Goal: Navigation & Orientation: Understand site structure

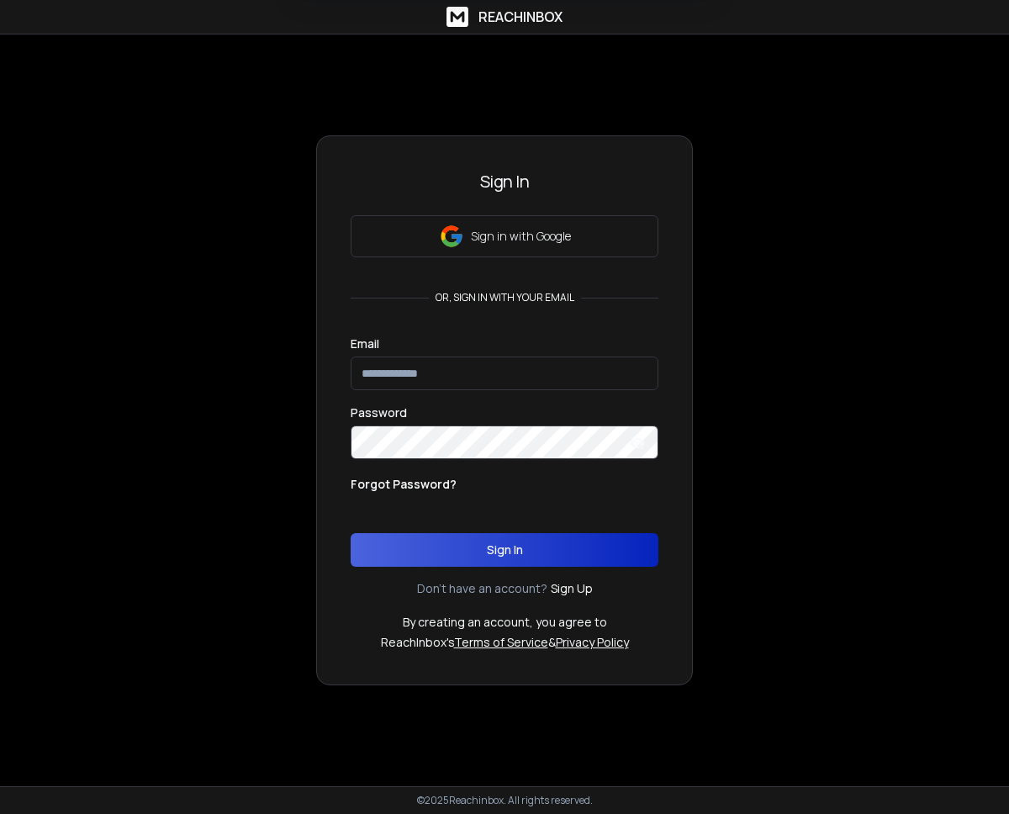
click at [564, 114] on button "Later" at bounding box center [559, 108] width 76 height 42
click at [440, 375] on input "email" at bounding box center [505, 374] width 308 height 34
type input "**********"
click at [351, 533] on button "Sign In" at bounding box center [505, 550] width 308 height 34
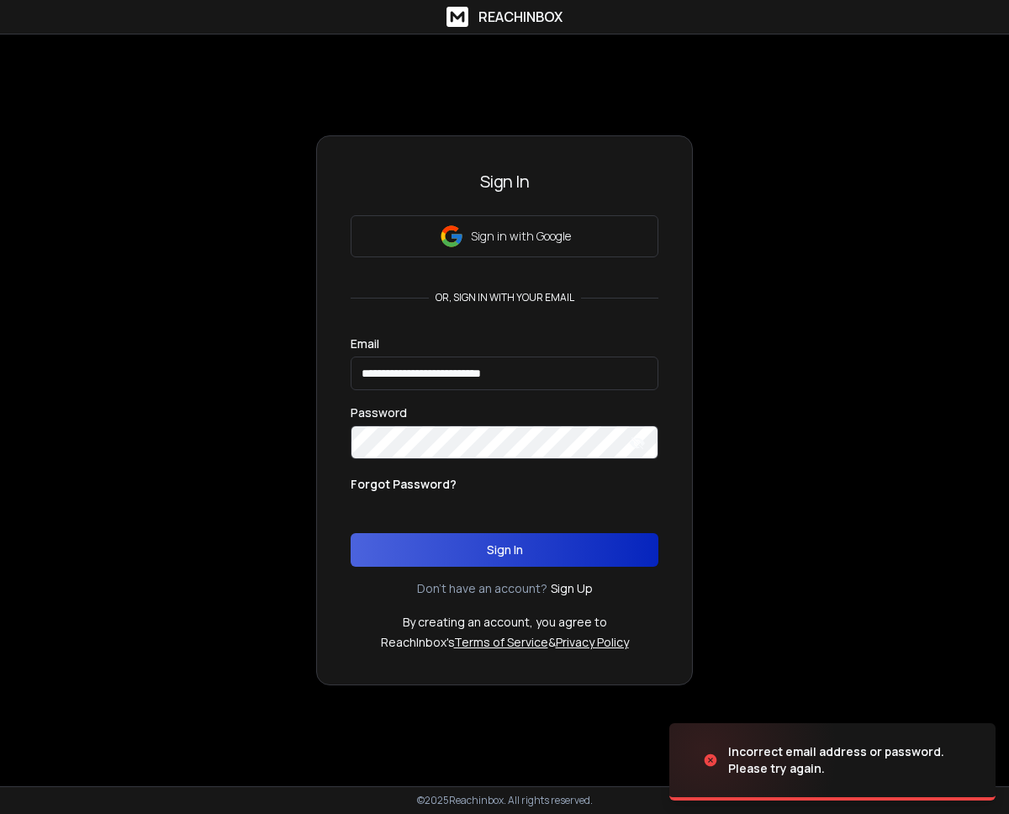
click at [351, 533] on button "Sign In" at bounding box center [505, 550] width 308 height 34
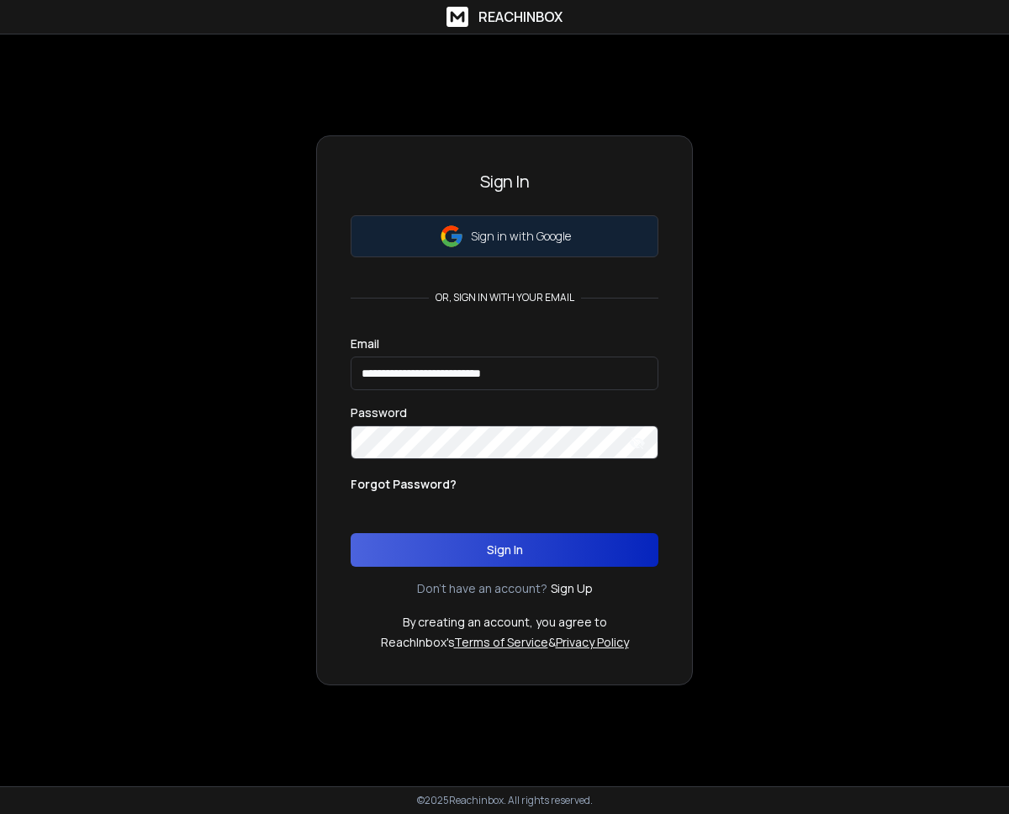
click at [496, 233] on p "Sign in with Google" at bounding box center [521, 236] width 100 height 17
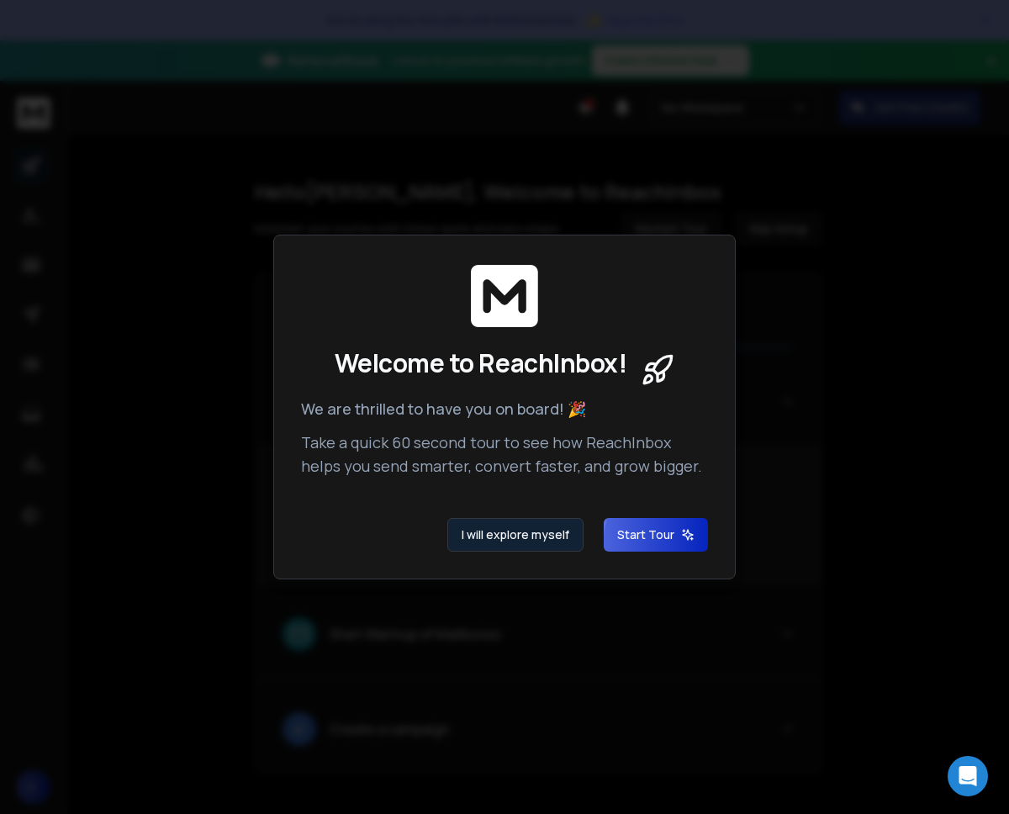
click at [526, 545] on button "I will explore myself" at bounding box center [515, 535] width 136 height 34
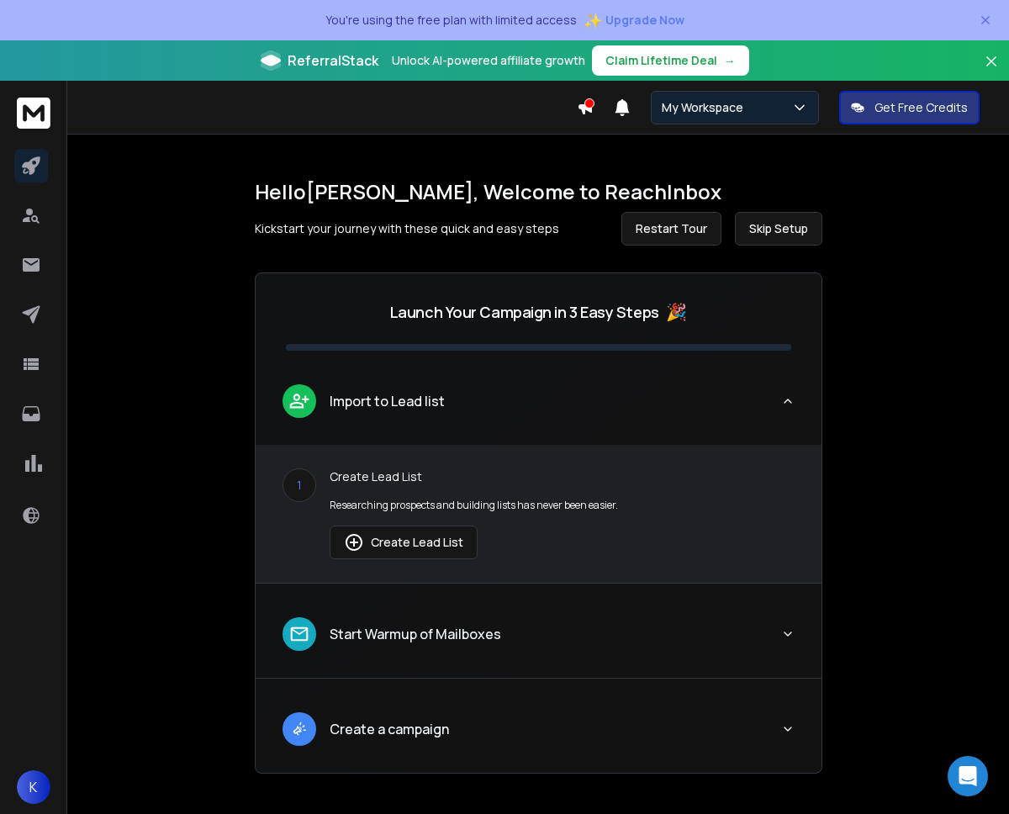
click at [743, 109] on p "My Workspace" at bounding box center [706, 107] width 88 height 17
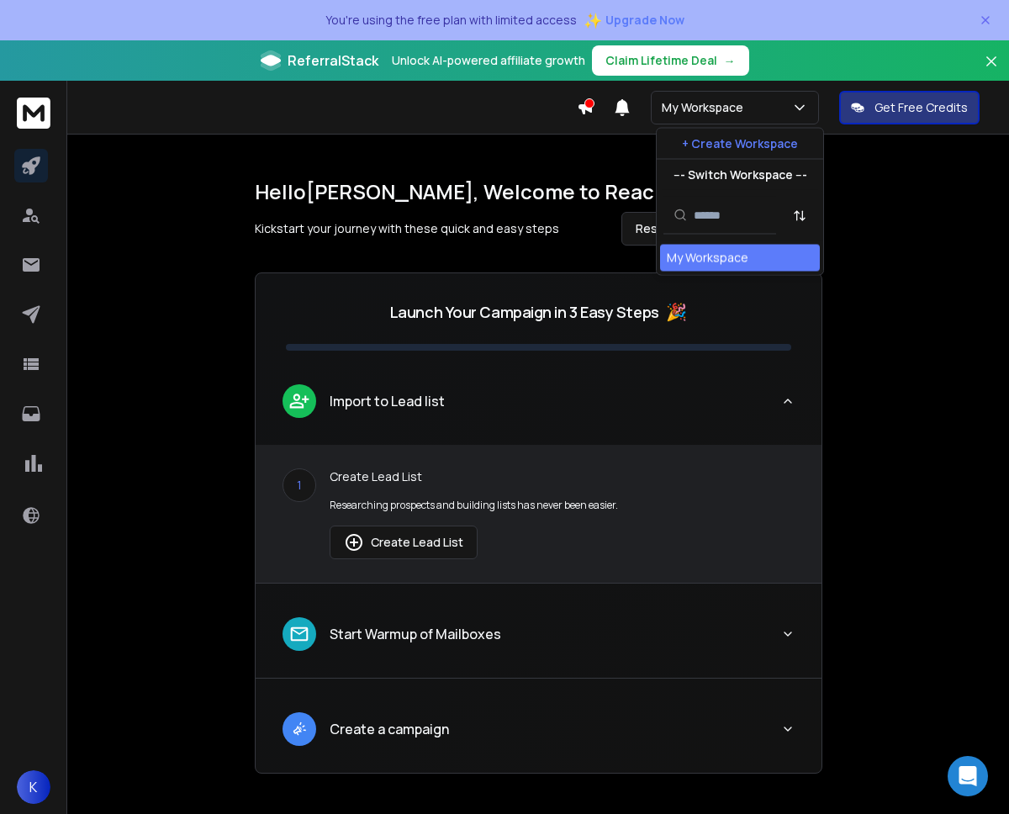
click at [714, 169] on p "--- Switch Workspace ---" at bounding box center [741, 174] width 134 height 17
click at [712, 221] on input "text" at bounding box center [730, 215] width 72 height 37
type input "*"
click at [153, 240] on div "Hello Kyle , Welcome to ReachInbox Kickstart your journey with these quick and …" at bounding box center [538, 475] width 888 height 649
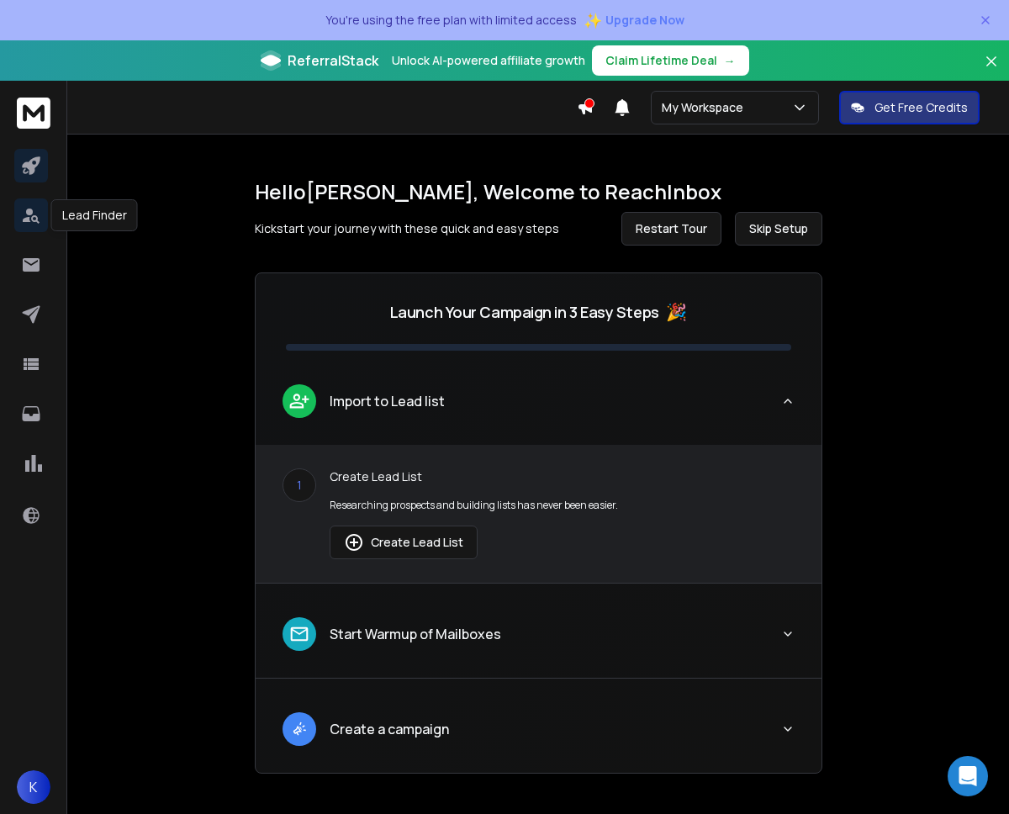
click at [31, 217] on icon at bounding box center [31, 219] width 17 height 8
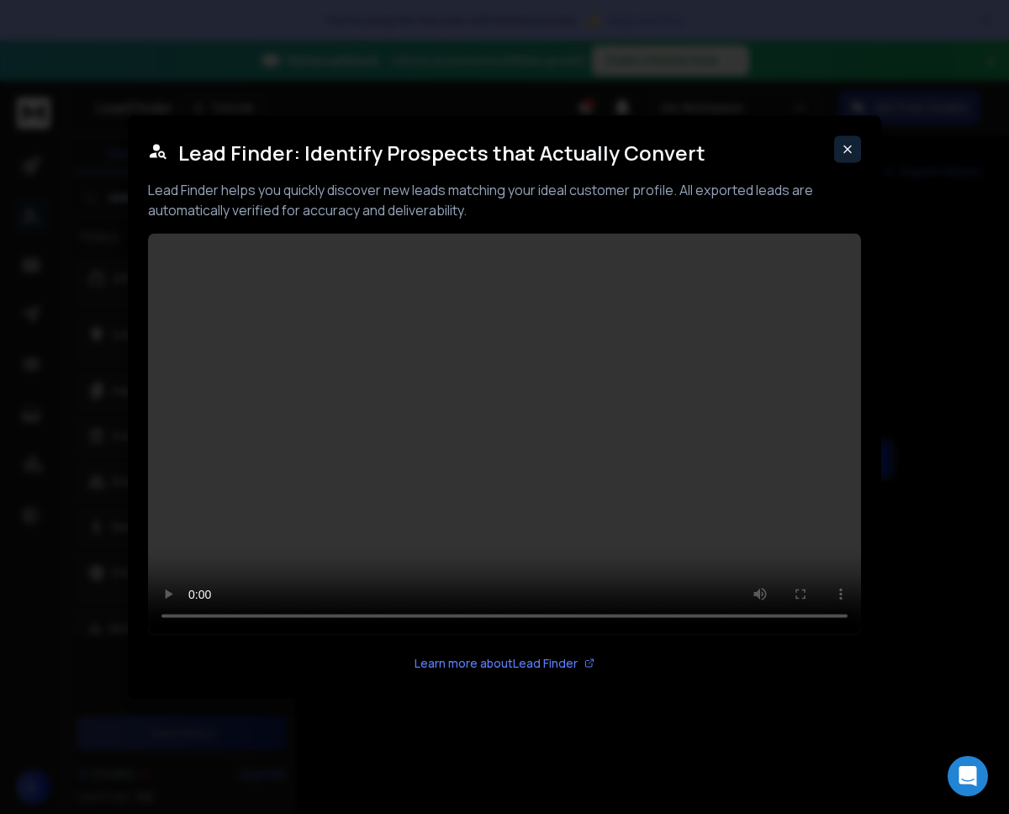
click at [854, 147] on icon at bounding box center [847, 149] width 13 height 13
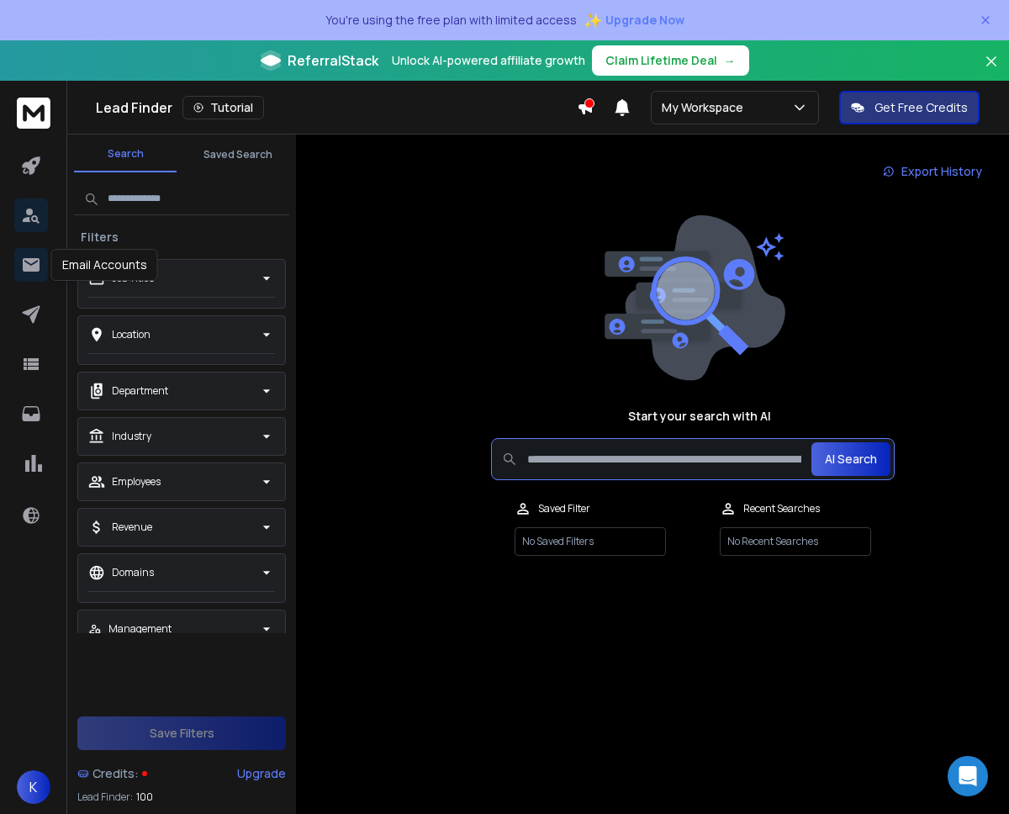
click at [19, 270] on link at bounding box center [31, 265] width 34 height 34
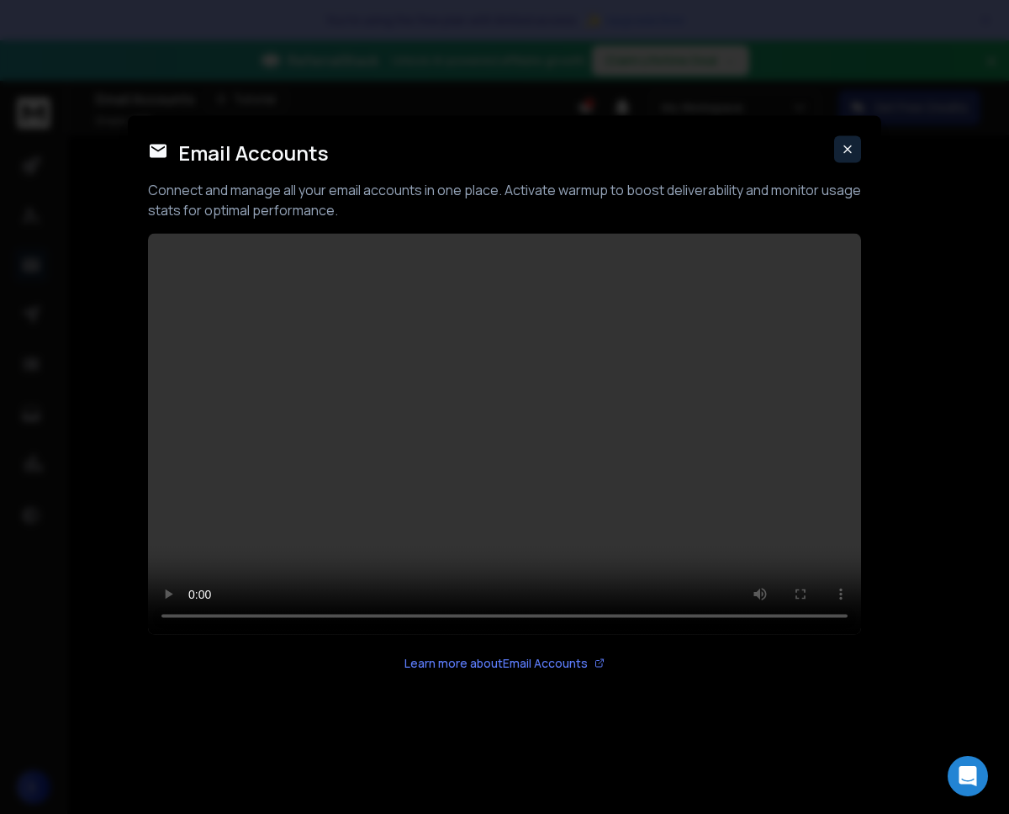
click at [849, 143] on icon at bounding box center [847, 149] width 13 height 13
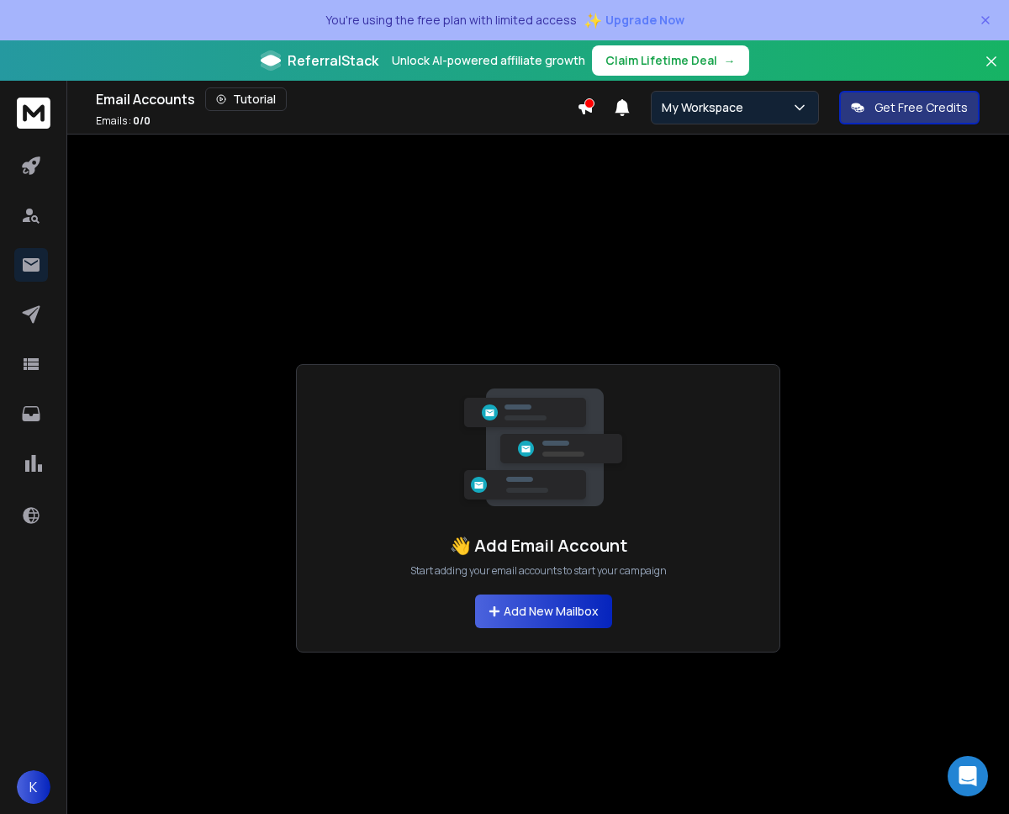
click at [713, 100] on p "My Workspace" at bounding box center [706, 107] width 88 height 17
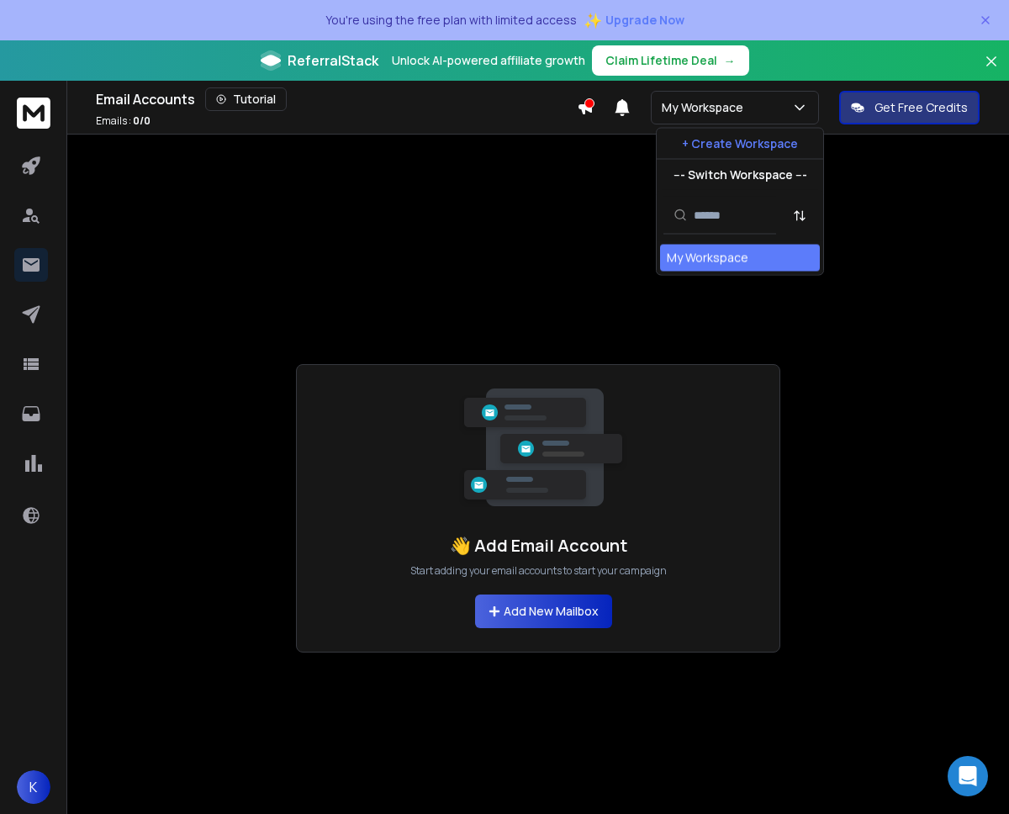
click at [716, 223] on input "text" at bounding box center [730, 215] width 72 height 37
click at [474, 204] on div "👋 Add Email Account Start adding your email accounts to start your campaign Add…" at bounding box center [538, 507] width 888 height 713
